Goal: Find specific page/section: Find specific page/section

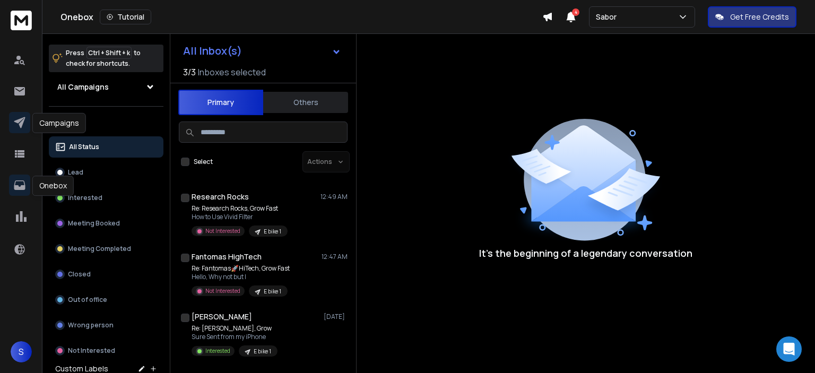
click at [23, 125] on icon at bounding box center [19, 122] width 13 height 13
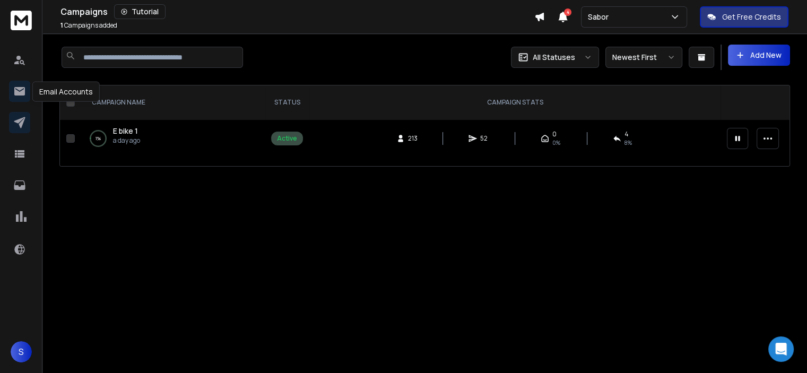
click at [22, 81] on link at bounding box center [19, 91] width 21 height 21
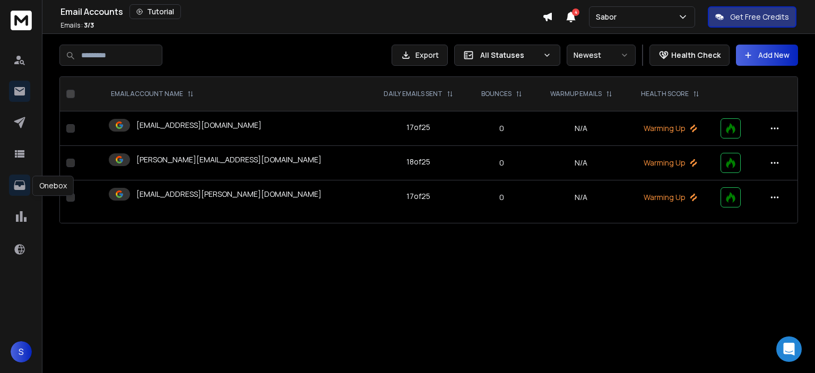
click at [24, 184] on icon at bounding box center [19, 185] width 11 height 10
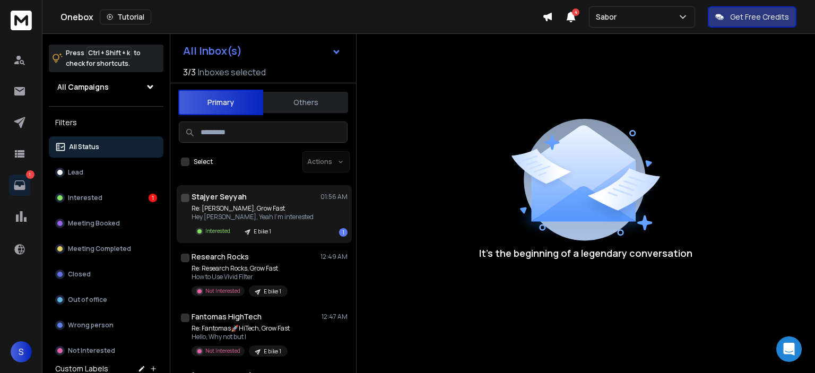
click at [238, 205] on p "Re: [PERSON_NAME], Grow Fast" at bounding box center [253, 208] width 122 height 8
